Goal: Task Accomplishment & Management: Use online tool/utility

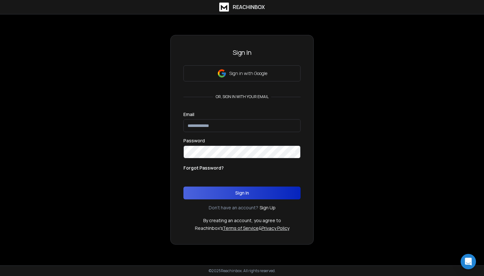
click at [205, 129] on input "email" at bounding box center [241, 125] width 117 height 13
type input "**********"
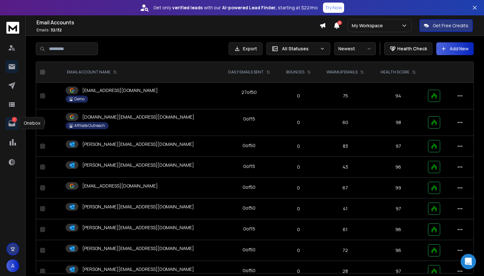
click at [10, 120] on icon at bounding box center [11, 123] width 7 height 6
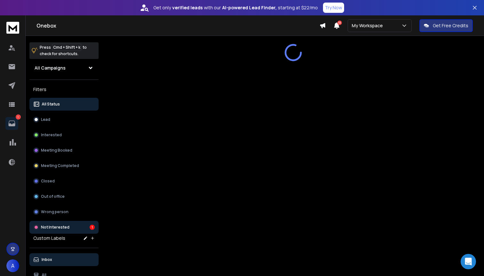
click at [62, 228] on p "Not Interested" at bounding box center [55, 226] width 28 height 5
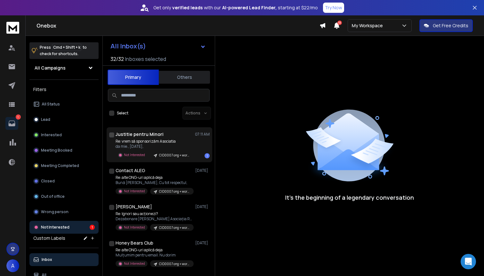
click at [185, 137] on div "Justitie pentru Minori 07:11 AM Re: vrem să sponsorizăm Asociatia da mie., [DAT…" at bounding box center [163, 144] width 94 height 27
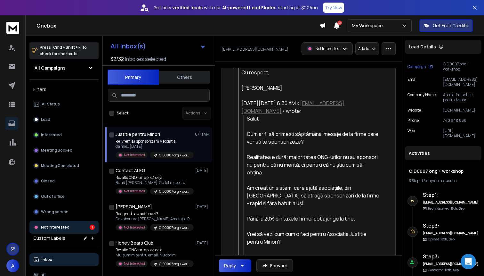
scroll to position [650, 0]
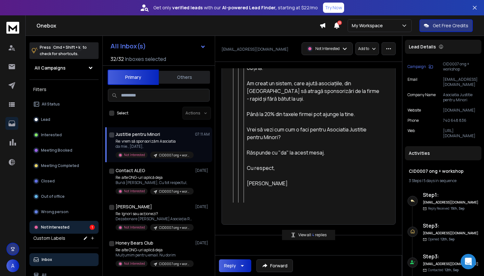
click at [313, 234] on span "4" at bounding box center [313, 234] width 3 height 5
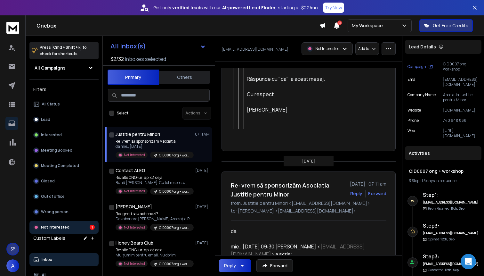
scroll to position [737, 0]
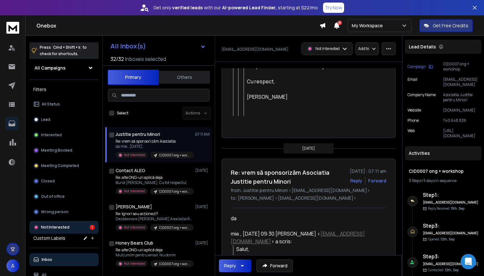
click at [322, 53] on div "Not Interested" at bounding box center [327, 49] width 51 height 12
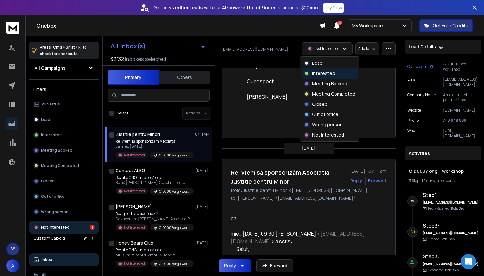
click at [321, 76] on p "Interested" at bounding box center [323, 73] width 23 height 6
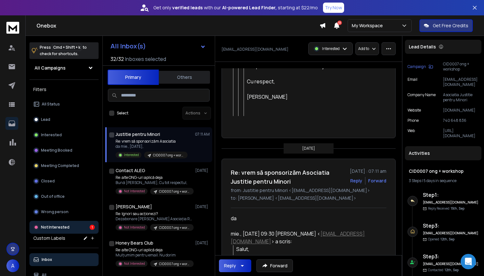
click at [474, 6] on icon at bounding box center [475, 8] width 6 height 6
